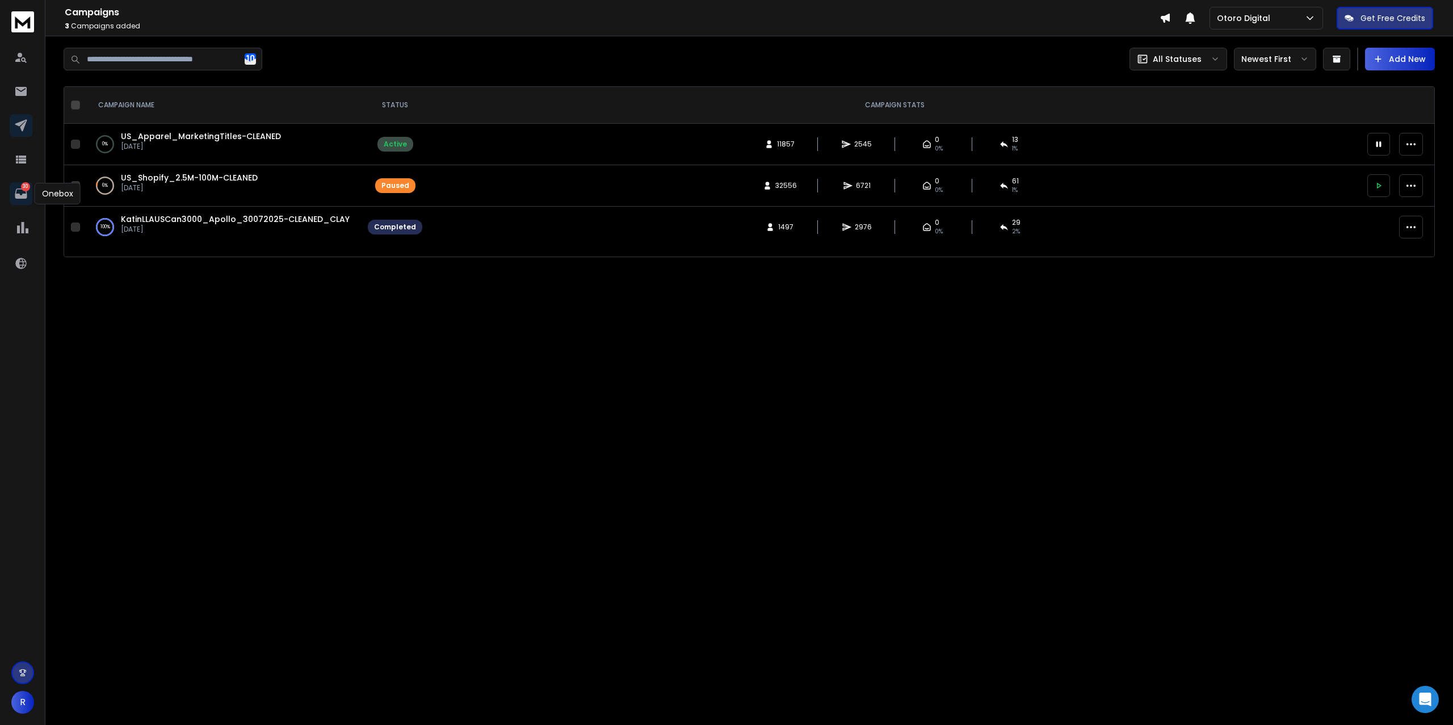
click at [16, 193] on icon at bounding box center [21, 194] width 14 height 14
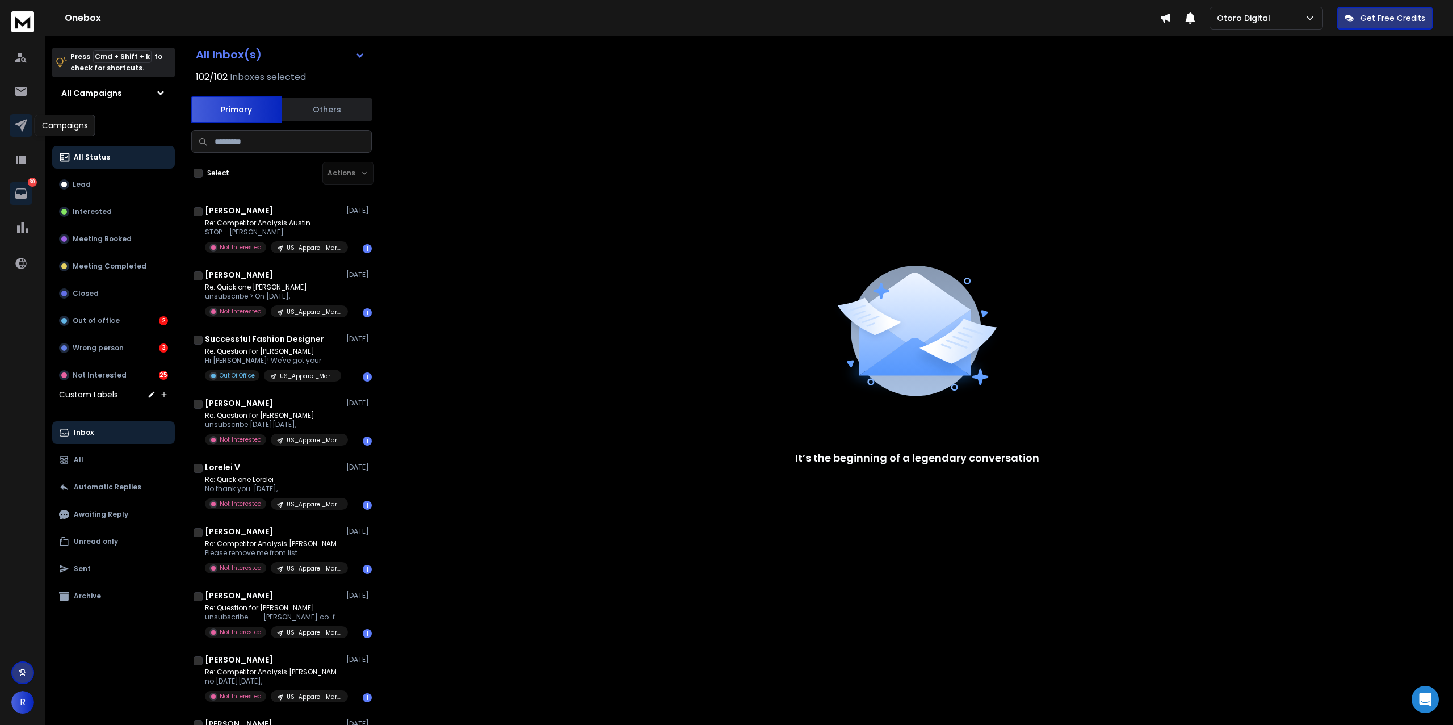
click at [20, 129] on icon at bounding box center [21, 126] width 14 height 14
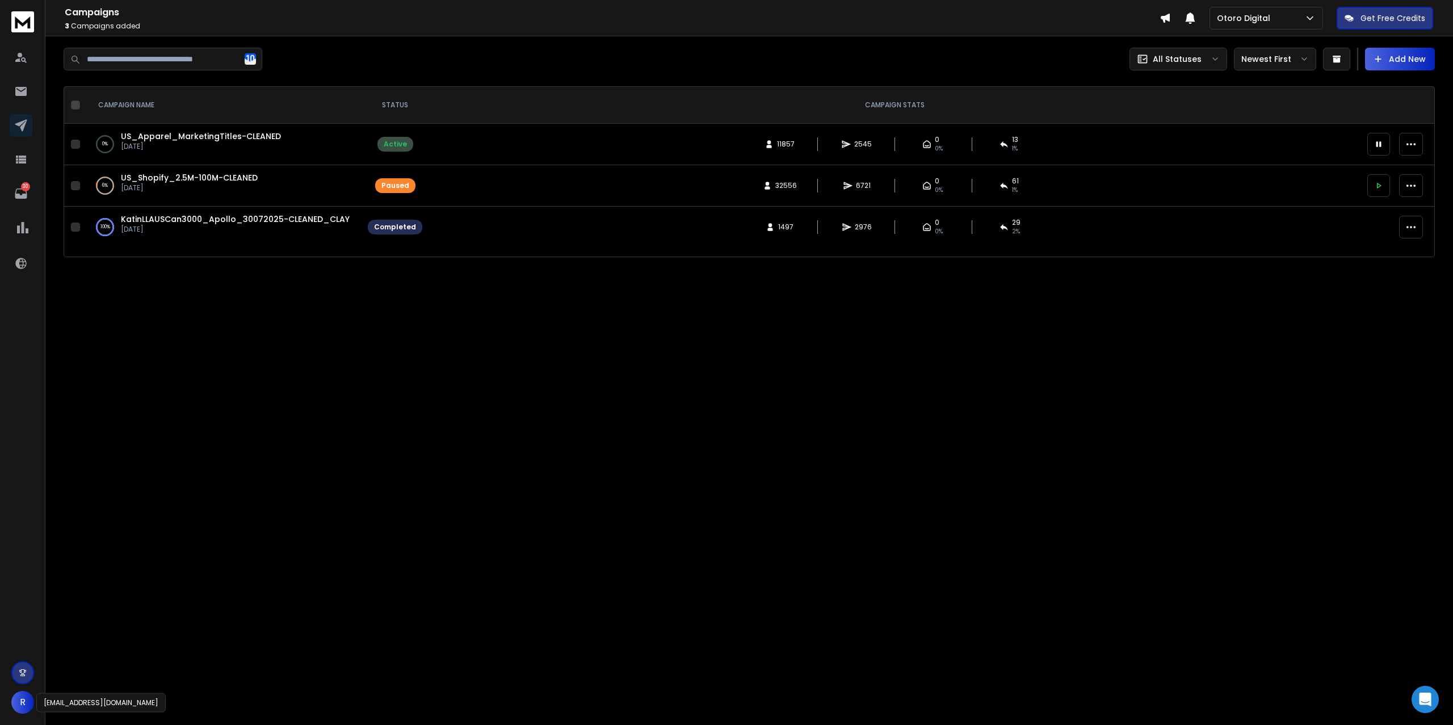
click at [32, 706] on span "R" at bounding box center [22, 702] width 23 height 23
click at [74, 688] on p "Settings" at bounding box center [70, 683] width 32 height 11
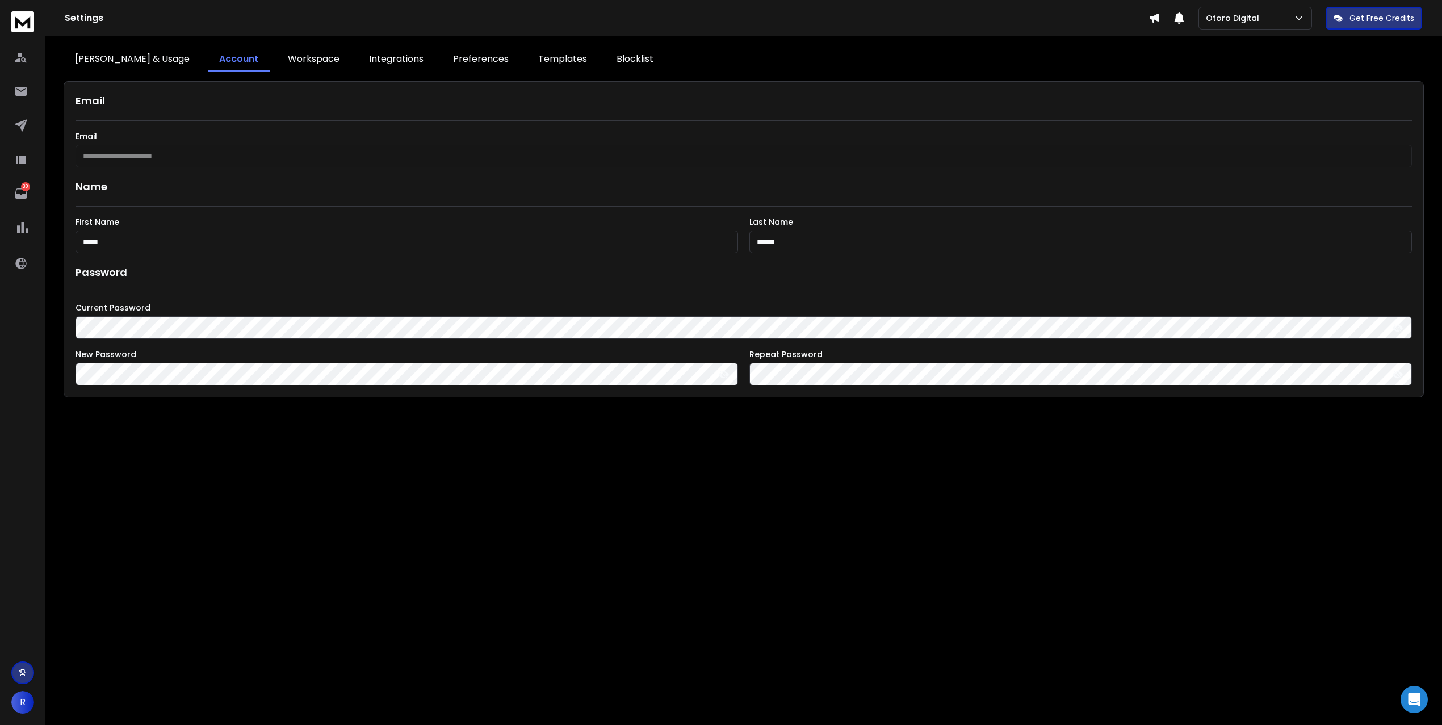
click at [605, 62] on link "Blocklist" at bounding box center [635, 60] width 60 height 24
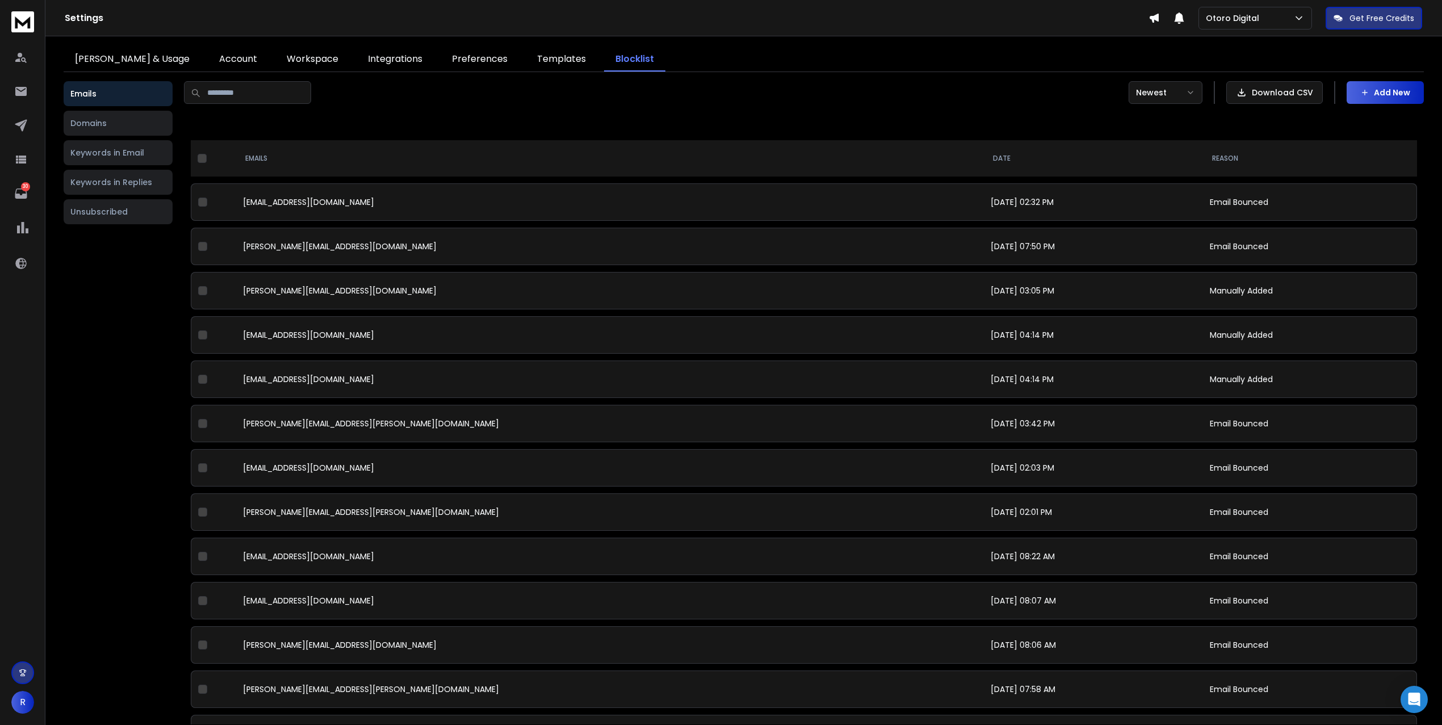
click at [153, 129] on button "Domains" at bounding box center [118, 123] width 109 height 25
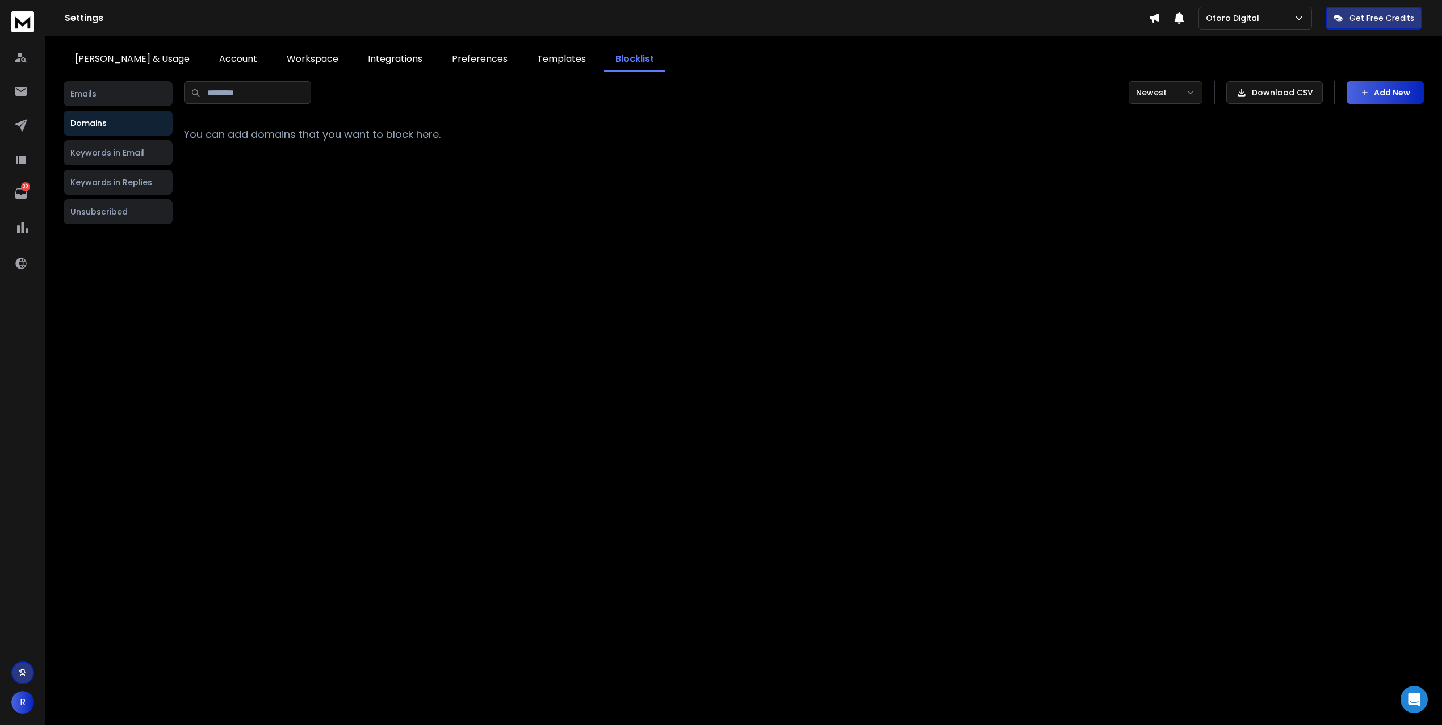
click at [1354, 98] on button "Add New" at bounding box center [1385, 92] width 77 height 23
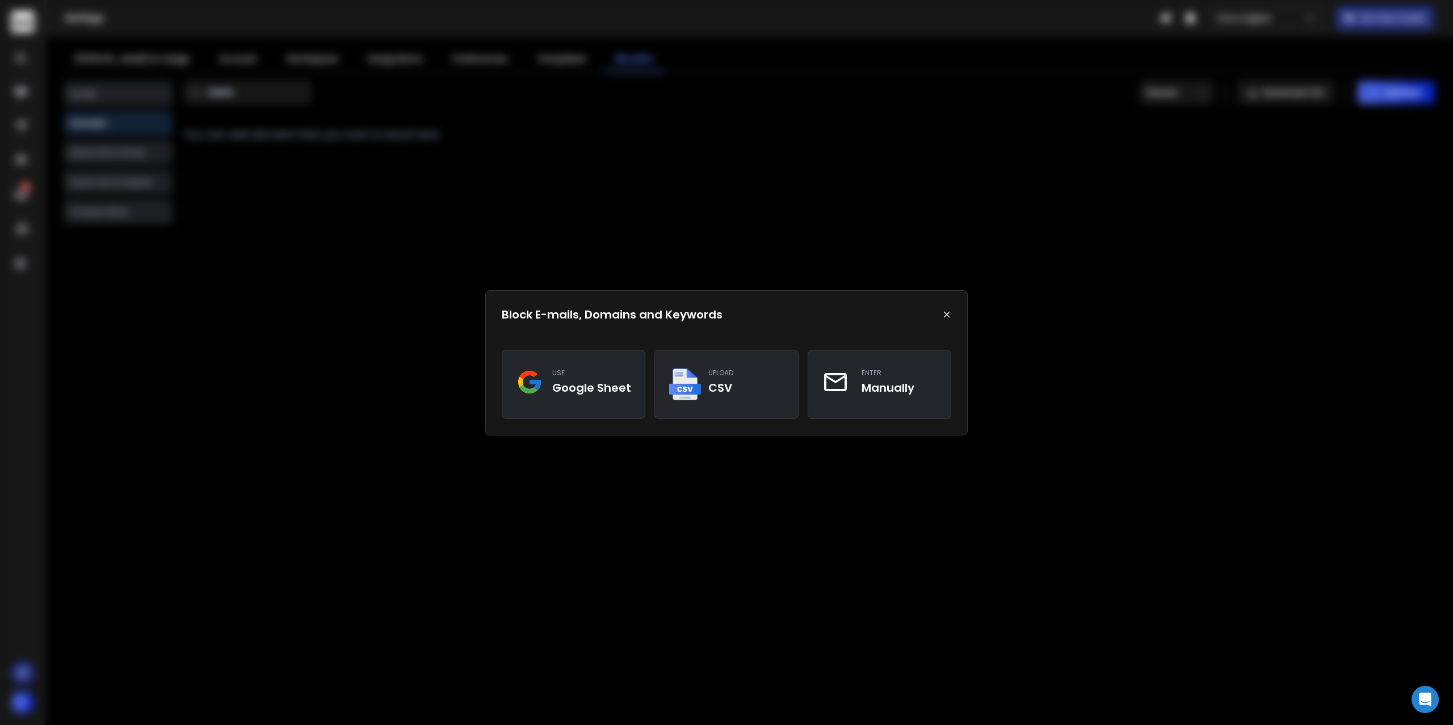
click at [875, 377] on div "enter Manually" at bounding box center [888, 384] width 53 height 32
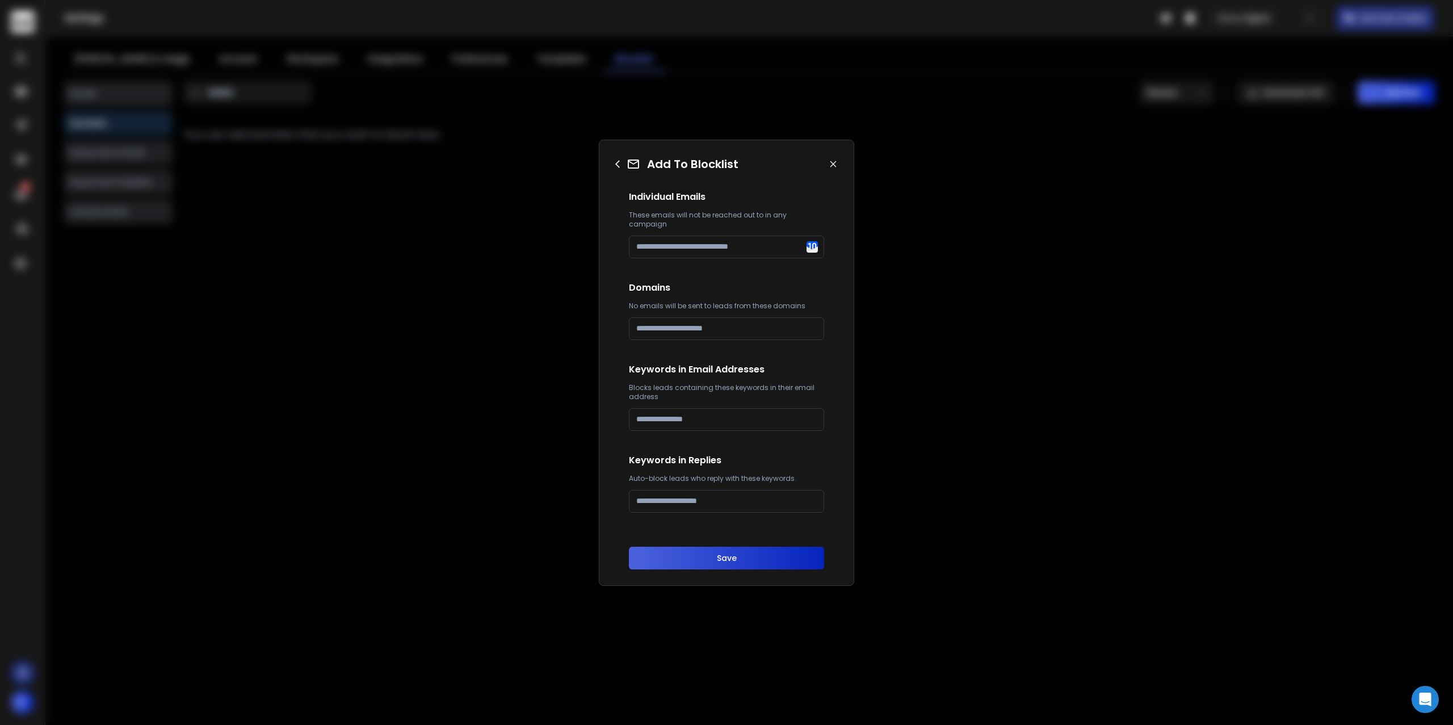
click at [723, 317] on input at bounding box center [726, 328] width 195 height 23
drag, startPoint x: 618, startPoint y: 335, endPoint x: 491, endPoint y: 325, distance: 127.6
click at [492, 325] on div "Add To Blocklist Individual Emails These emails will not be reached out to in a…" at bounding box center [726, 362] width 1453 height 469
paste input "*******"
type input "**********"
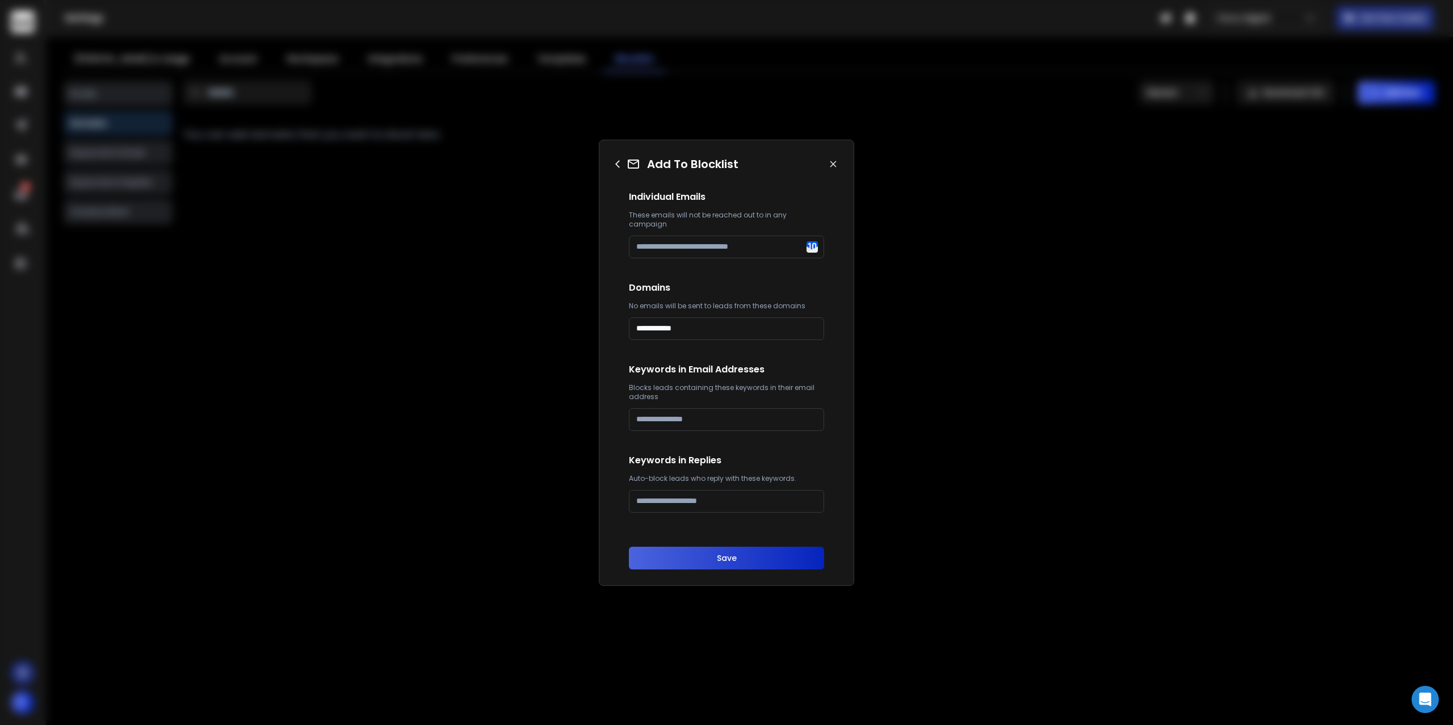
click at [706, 564] on button "Save" at bounding box center [726, 558] width 195 height 23
